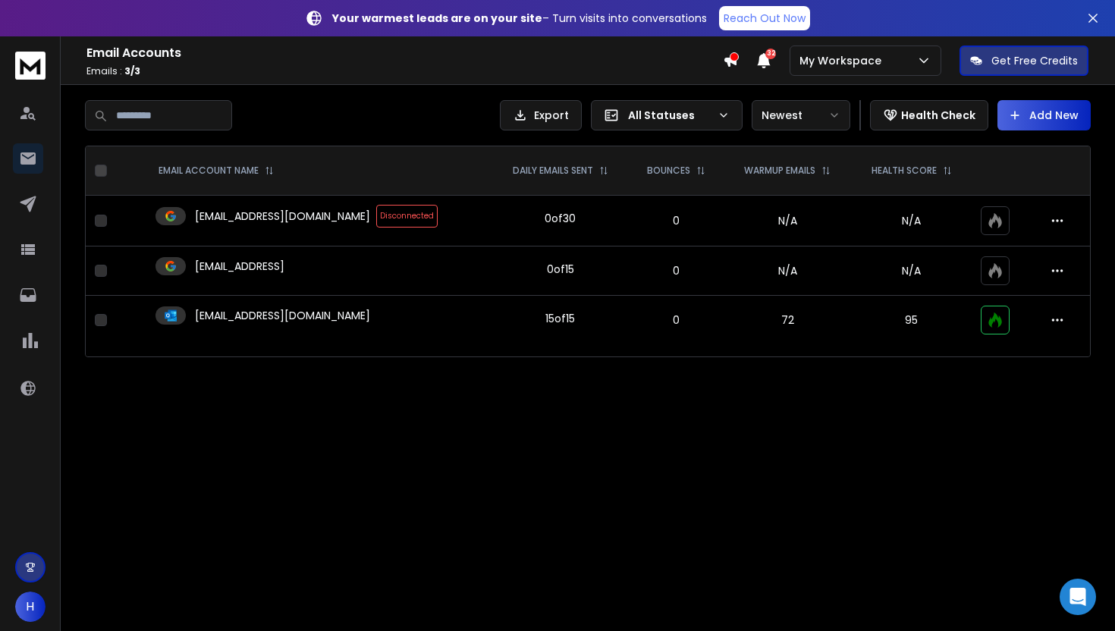
click at [266, 216] on p "[EMAIL_ADDRESS][DOMAIN_NAME]" at bounding box center [282, 216] width 175 height 15
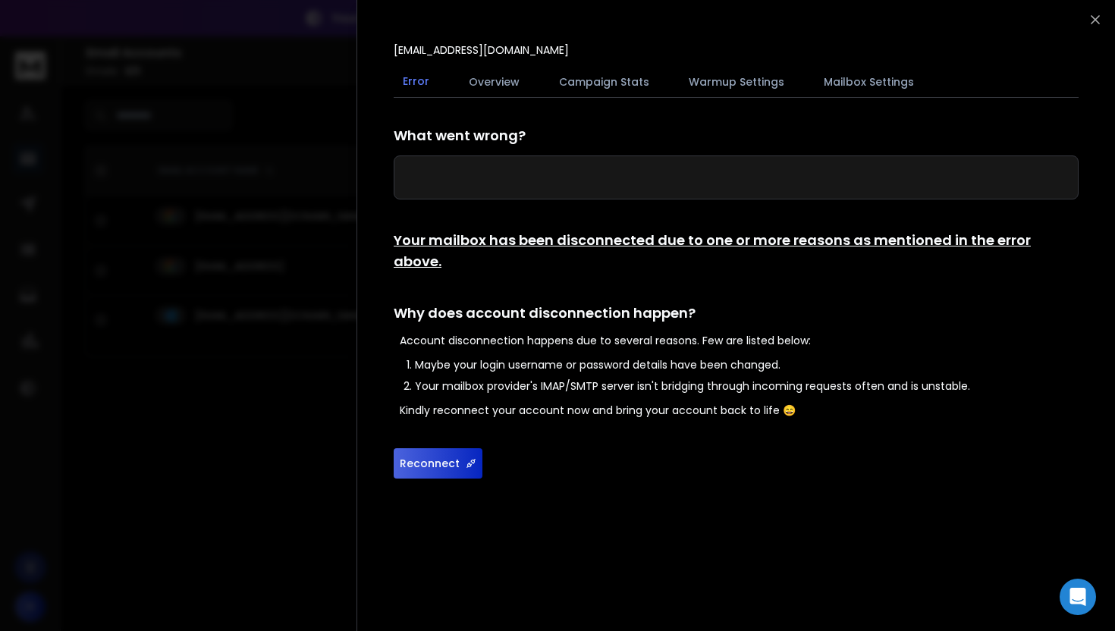
click at [305, 395] on div at bounding box center [557, 315] width 1115 height 631
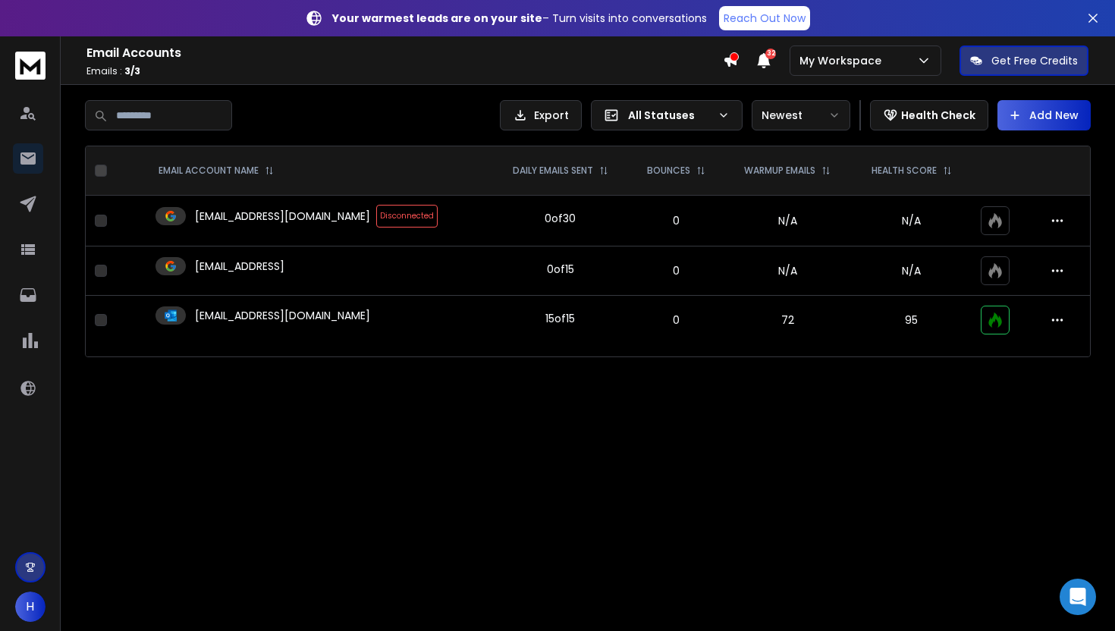
click at [1054, 112] on button "Add New" at bounding box center [1043, 115] width 93 height 30
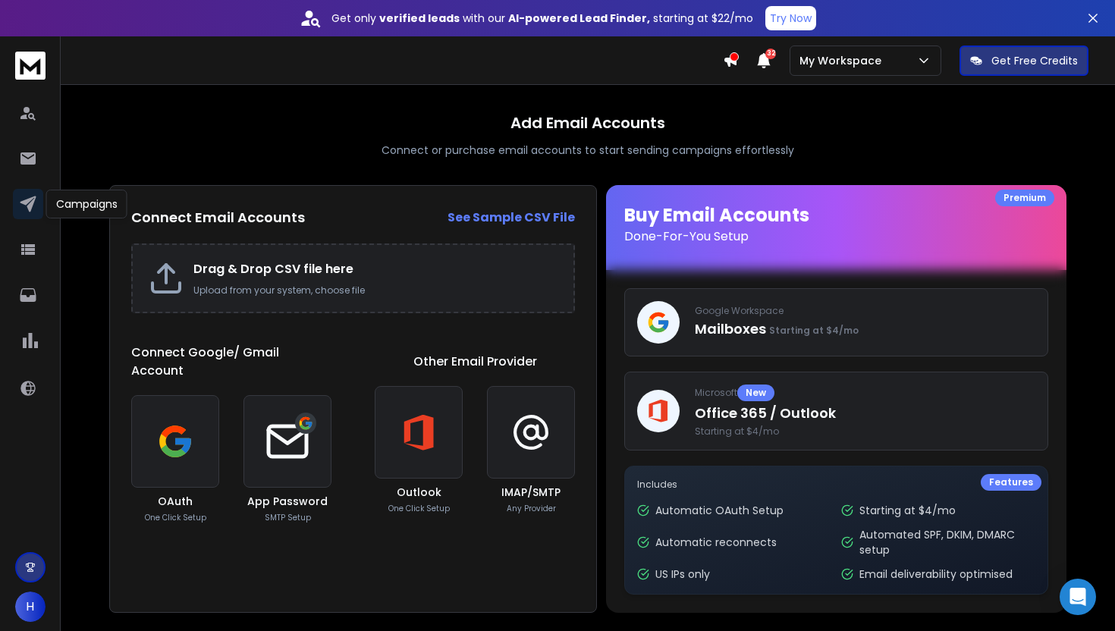
click at [38, 199] on link at bounding box center [28, 204] width 30 height 30
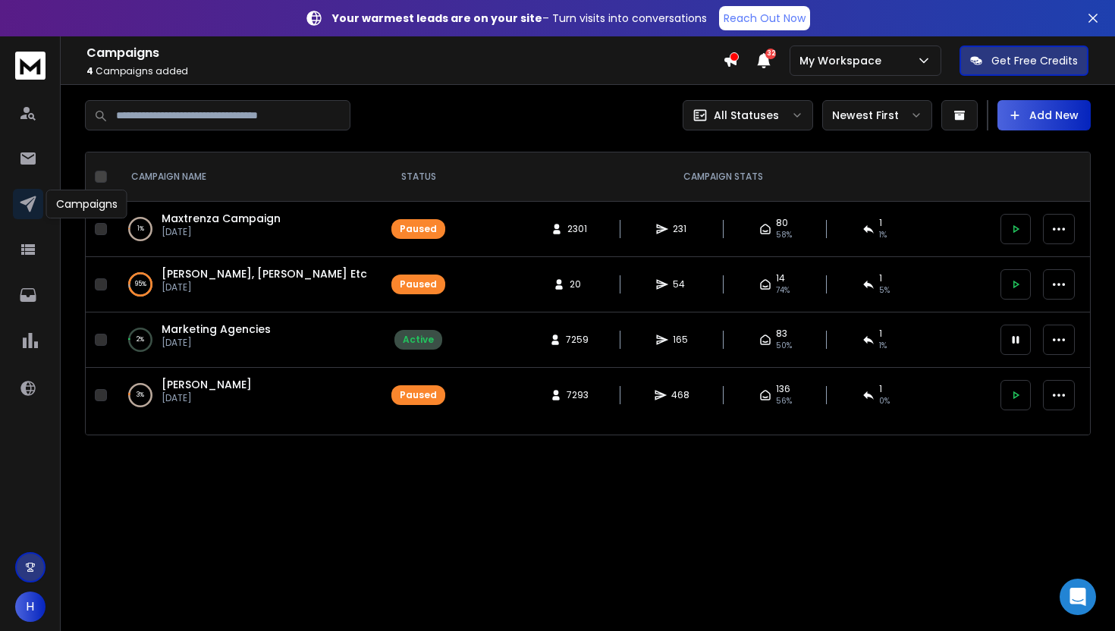
click at [22, 176] on div at bounding box center [30, 161] width 35 height 36
click at [25, 168] on link at bounding box center [28, 158] width 30 height 30
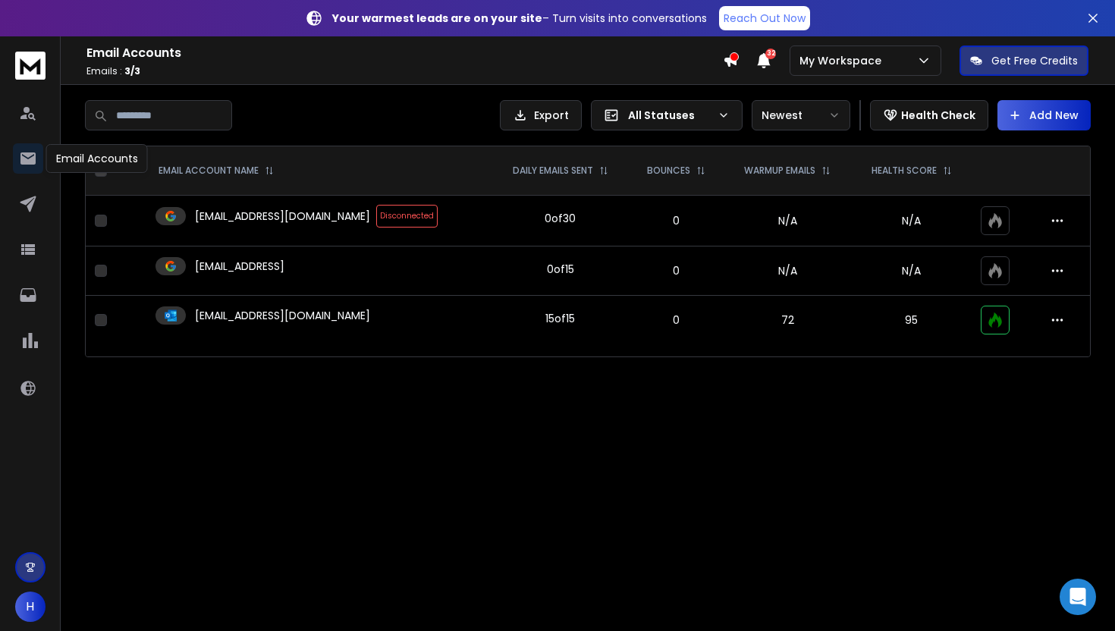
click at [99, 209] on td at bounding box center [116, 221] width 61 height 51
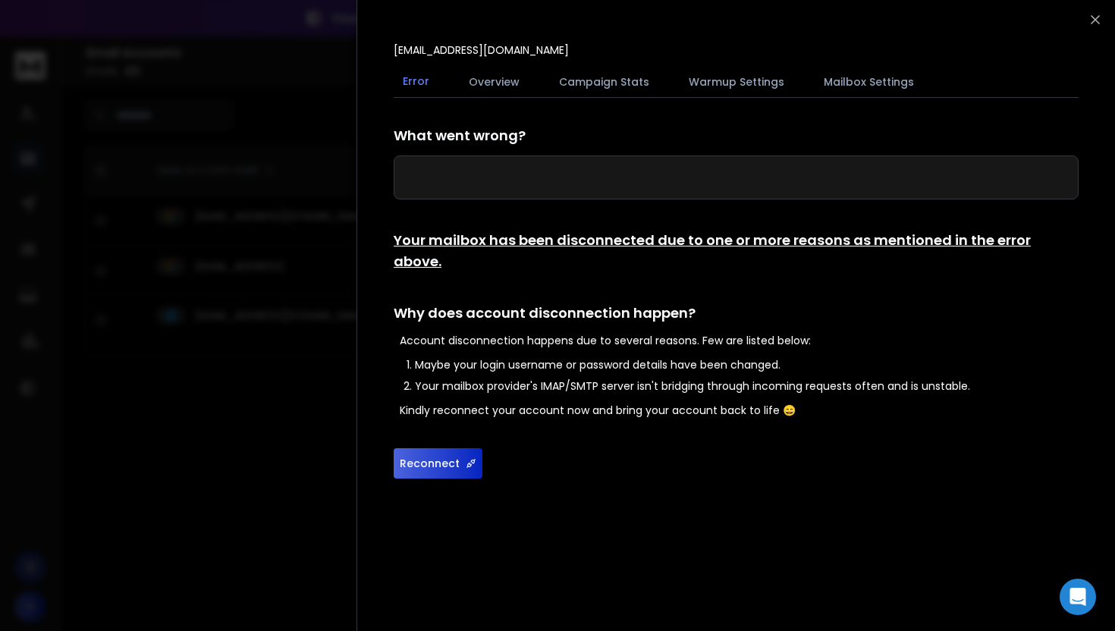
click at [101, 253] on div at bounding box center [557, 315] width 1115 height 631
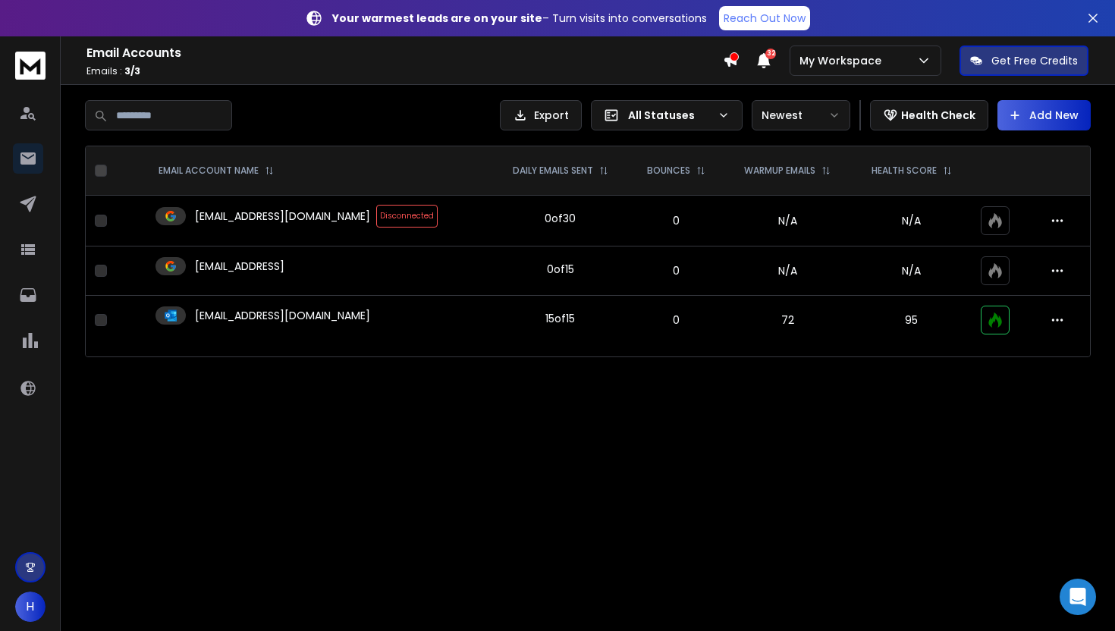
click at [103, 216] on button "button" at bounding box center [101, 221] width 12 height 12
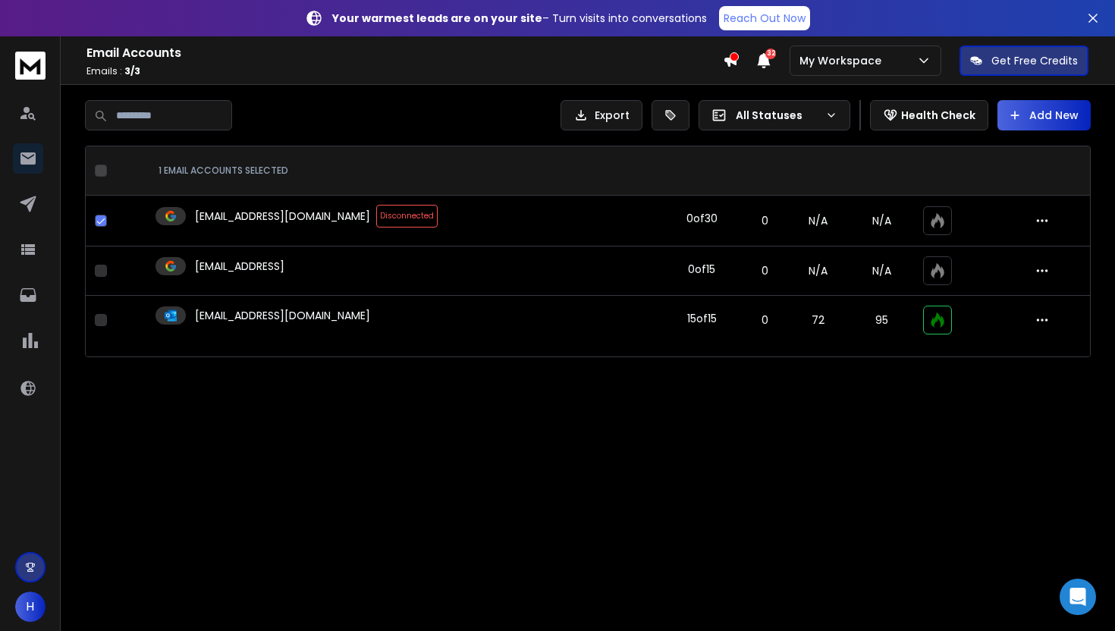
click at [103, 269] on button "button" at bounding box center [101, 271] width 12 height 12
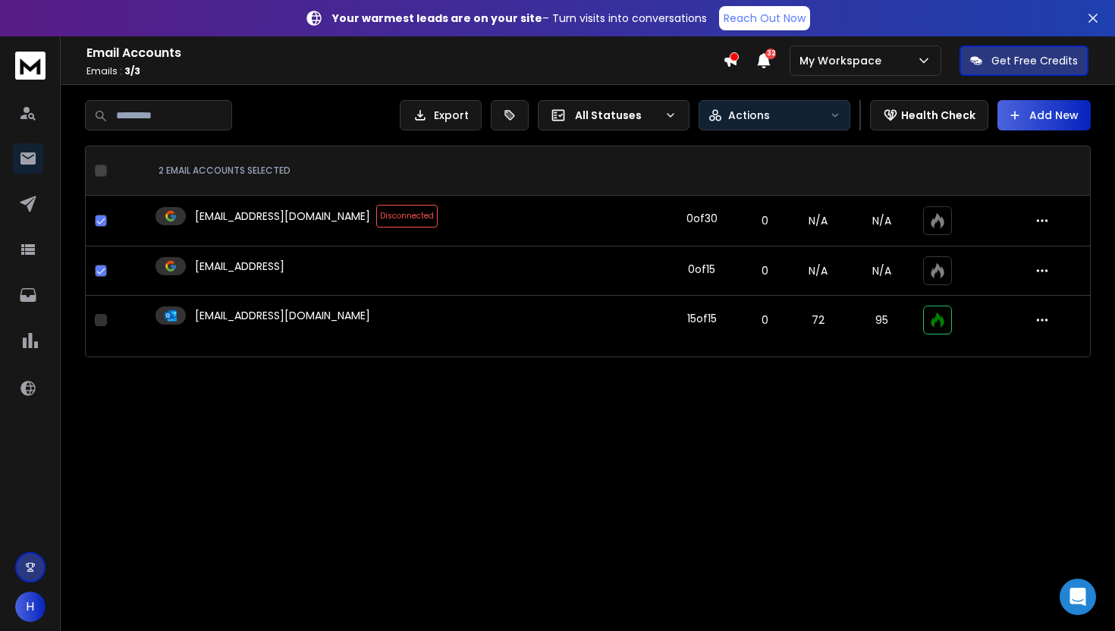
click at [731, 115] on div "Actions" at bounding box center [765, 115] width 115 height 15
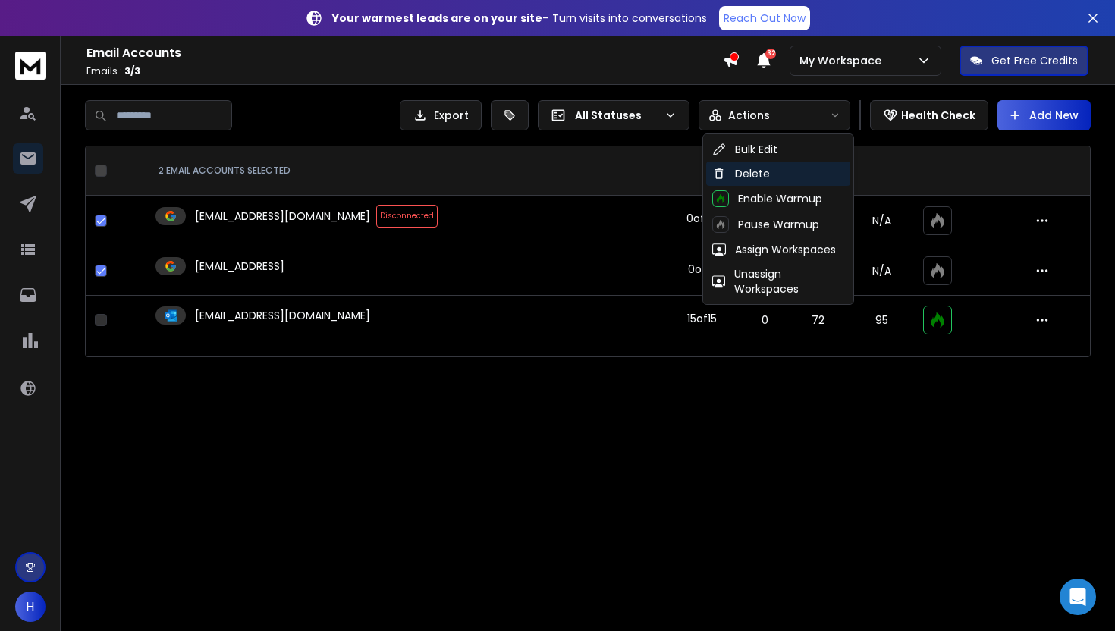
click at [790, 175] on div "Delete" at bounding box center [778, 174] width 144 height 24
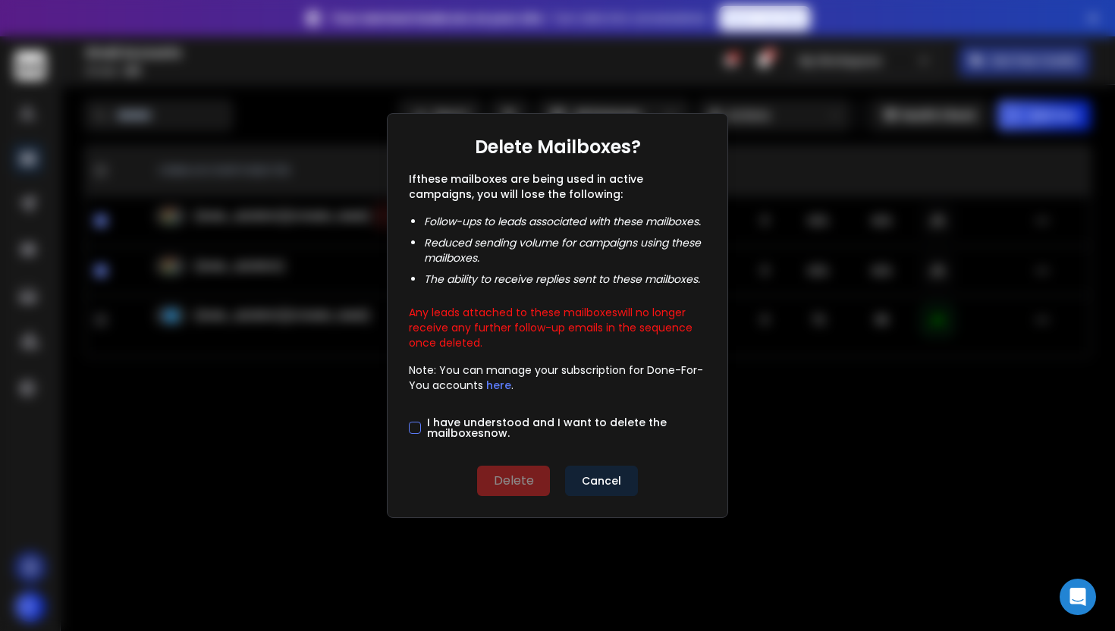
click at [483, 435] on label "I have understood and I want to delete the mailbox es now." at bounding box center [566, 427] width 279 height 21
click at [421, 434] on button "I have understood and I want to delete the mailbox es now." at bounding box center [415, 428] width 12 height 12
click at [506, 476] on button "Delete" at bounding box center [513, 481] width 73 height 30
